Goal: Navigation & Orientation: Find specific page/section

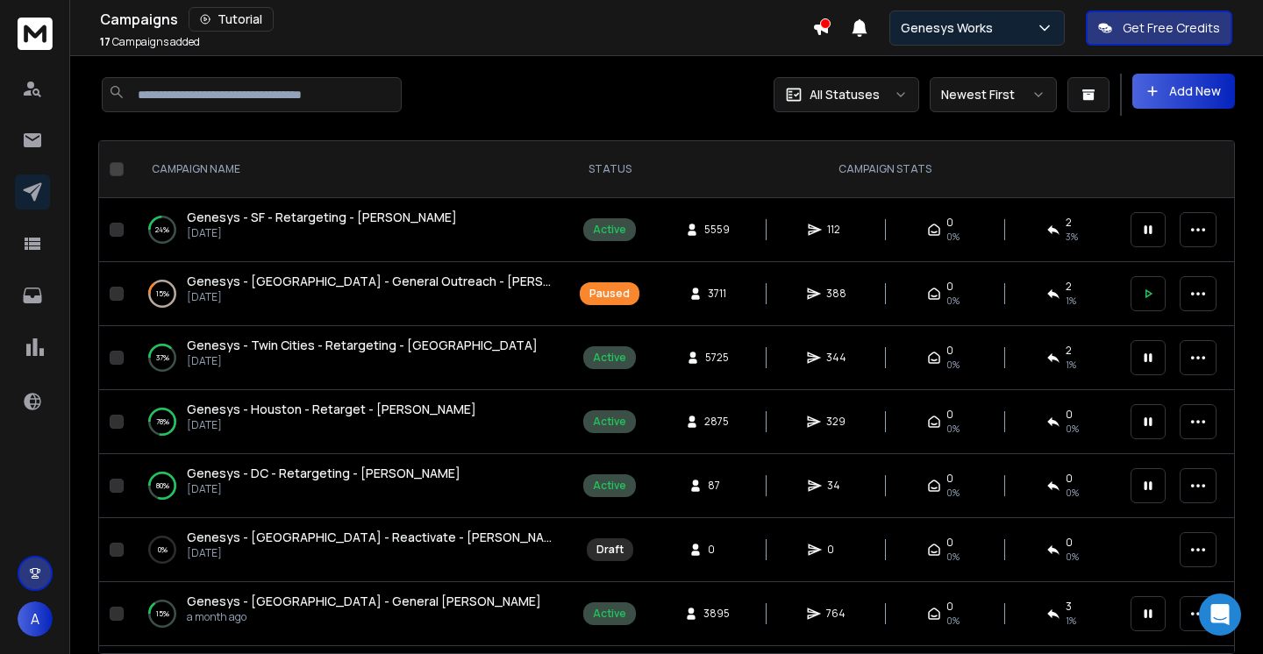
click at [956, 16] on button "Genesys Works" at bounding box center [977, 28] width 175 height 35
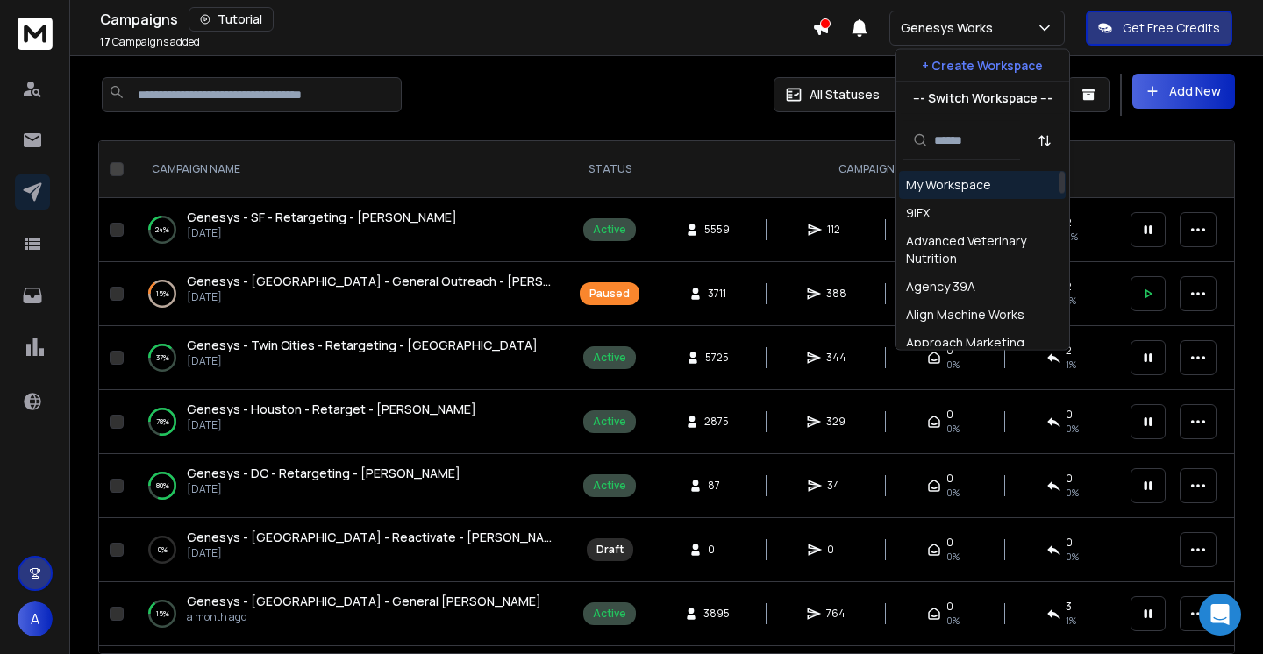
click at [928, 189] on div "My Workspace" at bounding box center [948, 185] width 85 height 18
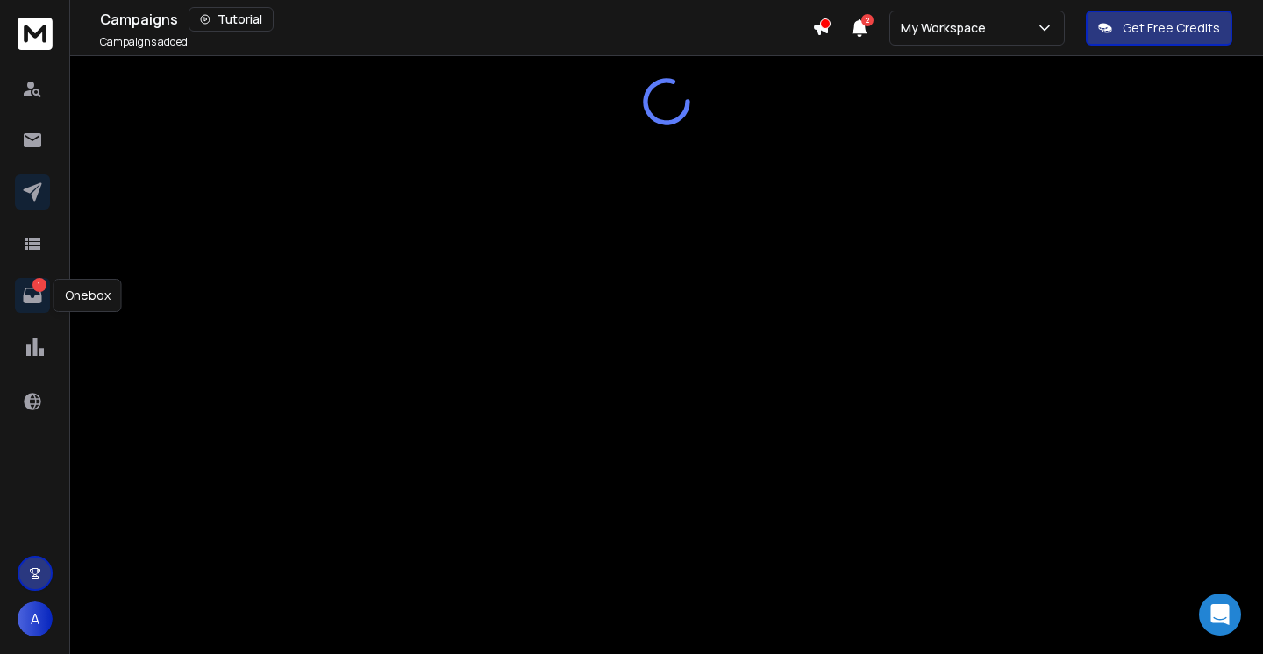
click at [33, 299] on icon at bounding box center [32, 296] width 18 height 16
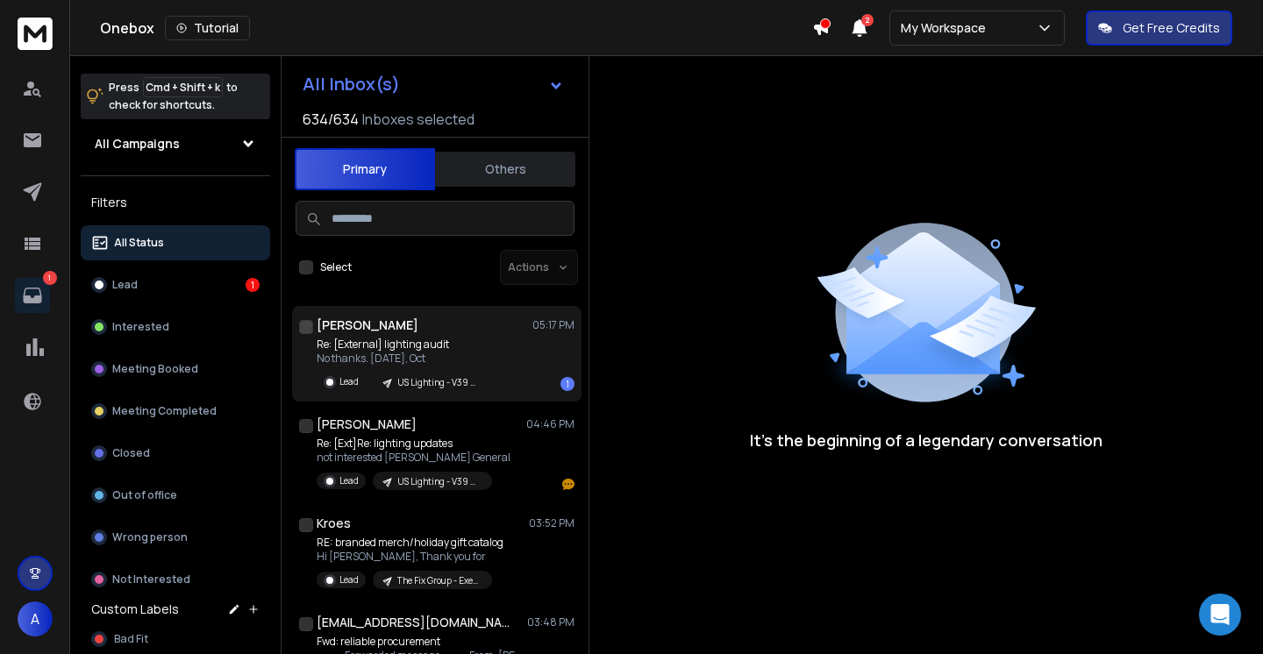
click at [449, 363] on p "No thanks. On Wed, Oct" at bounding box center [404, 359] width 175 height 14
